Goal: Navigation & Orientation: Understand site structure

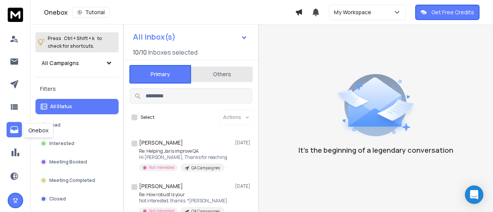
click at [17, 130] on icon at bounding box center [14, 129] width 9 height 9
click at [13, 87] on icon at bounding box center [14, 84] width 9 height 9
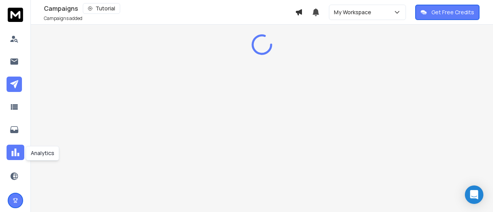
click at [24, 153] on link at bounding box center [16, 153] width 18 height 18
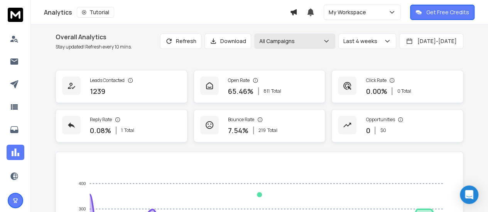
click at [268, 40] on p "All Campaigns" at bounding box center [278, 41] width 39 height 8
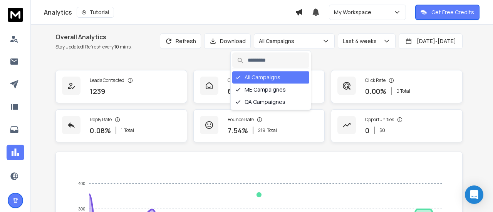
click at [263, 80] on div "All Campaigns" at bounding box center [270, 77] width 77 height 12
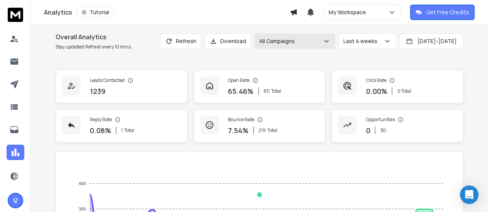
click at [264, 40] on p "All Campaigns" at bounding box center [278, 41] width 39 height 8
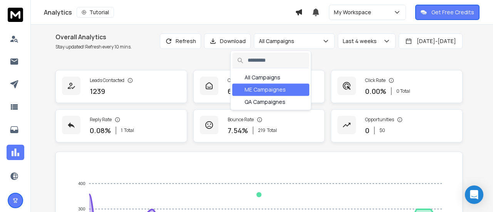
click at [260, 85] on div "ME Campaignes" at bounding box center [270, 90] width 77 height 12
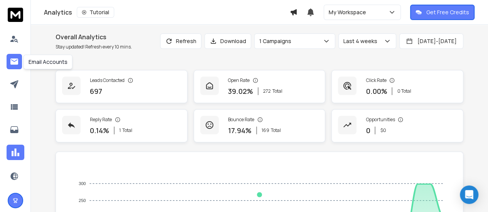
click at [17, 61] on icon at bounding box center [14, 62] width 8 height 6
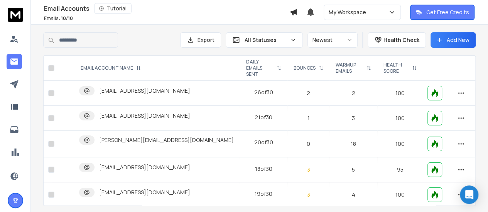
click at [7, 56] on link at bounding box center [14, 61] width 15 height 15
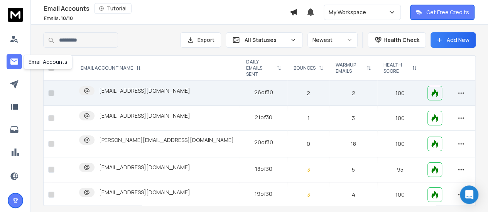
scroll to position [130, 0]
